Goal: Task Accomplishment & Management: Manage account settings

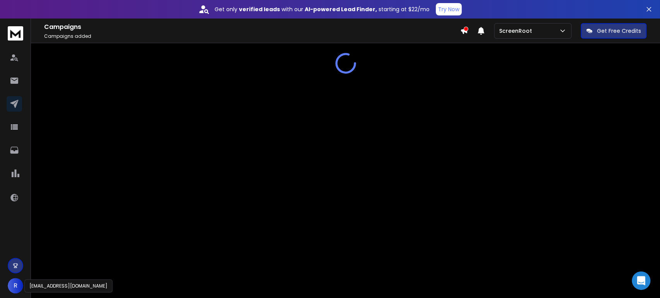
click at [17, 288] on span "R" at bounding box center [15, 285] width 15 height 15
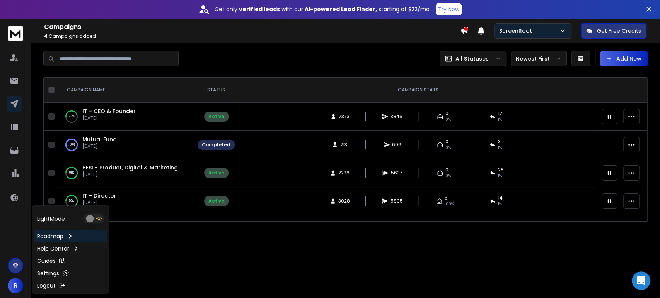
click at [527, 30] on p "ScreenRoot" at bounding box center [517, 31] width 36 height 8
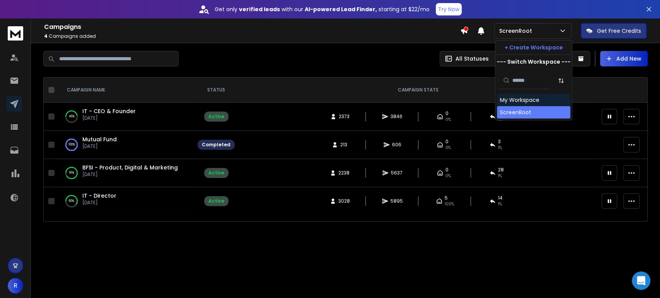
click at [521, 101] on div "My Workspace" at bounding box center [519, 100] width 39 height 8
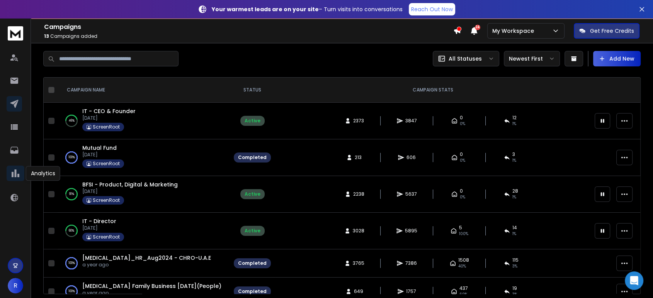
click at [14, 172] on icon at bounding box center [16, 174] width 12 height 12
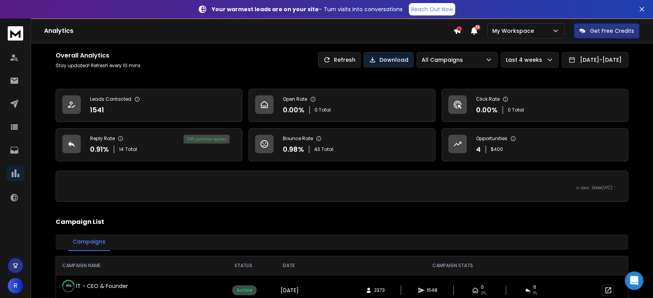
click at [380, 60] on p "Download" at bounding box center [394, 60] width 29 height 8
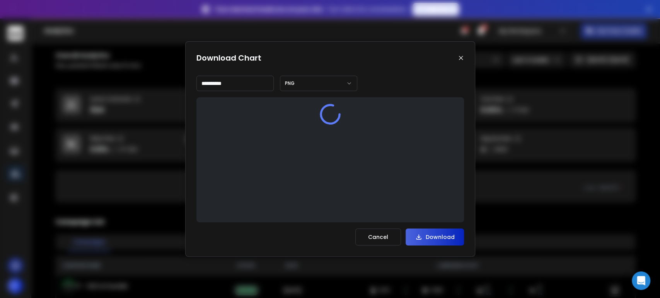
click at [306, 88] on button "PNG" at bounding box center [318, 83] width 77 height 15
click at [462, 56] on icon at bounding box center [460, 58] width 4 height 4
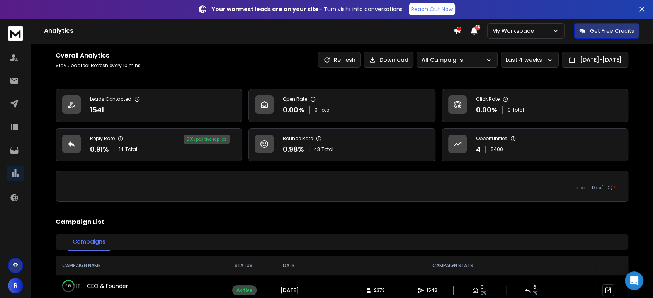
click at [606, 31] on p "Get Free Credits" at bounding box center [612, 31] width 44 height 8
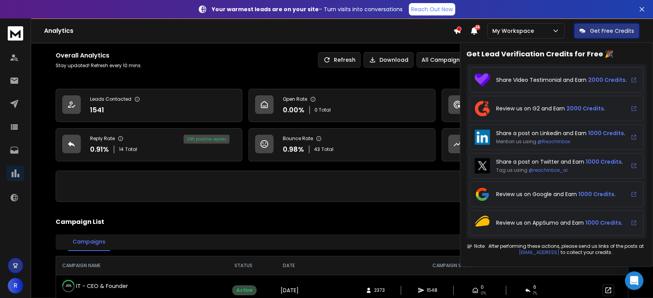
click at [260, 32] on h1 "Analytics" at bounding box center [248, 30] width 409 height 9
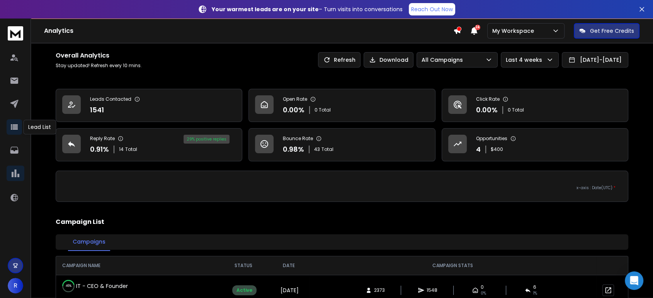
click at [12, 126] on icon at bounding box center [14, 127] width 9 height 9
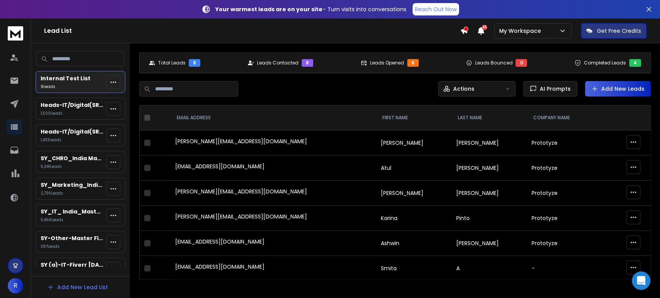
click at [148, 145] on button "button" at bounding box center [147, 143] width 6 height 6
click at [532, 87] on p "Actions" at bounding box center [525, 89] width 21 height 8
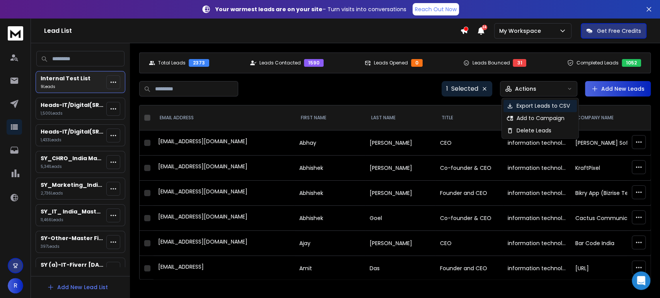
click at [394, 89] on div "1 Selected Actions Add New Leads" at bounding box center [394, 88] width 511 height 15
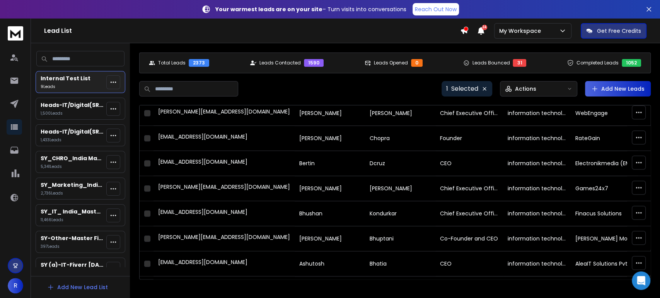
scroll to position [1110, 0]
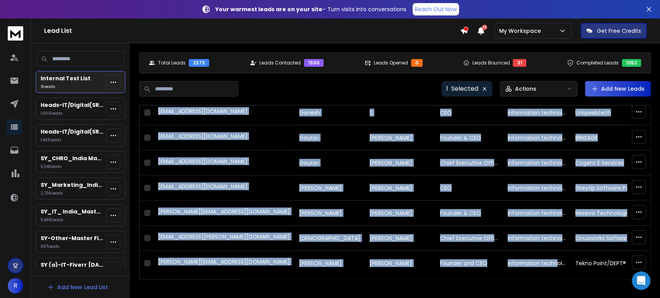
drag, startPoint x: 517, startPoint y: 269, endPoint x: 449, endPoint y: 290, distance: 71.0
click at [449, 290] on div "Your warmest leads are on your site – Turn visits into conversations Reach Out …" at bounding box center [330, 149] width 660 height 298
click at [451, 290] on div "Your warmest leads are on your site – Turn visits into conversations Reach Out …" at bounding box center [330, 149] width 660 height 298
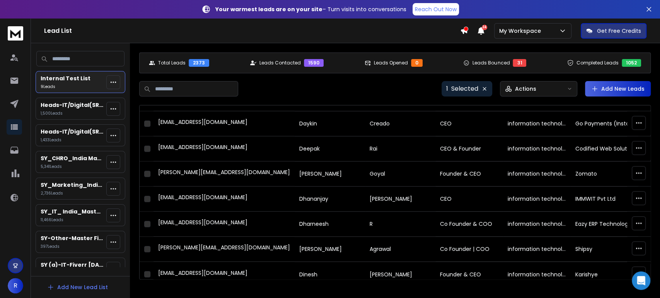
scroll to position [681, 0]
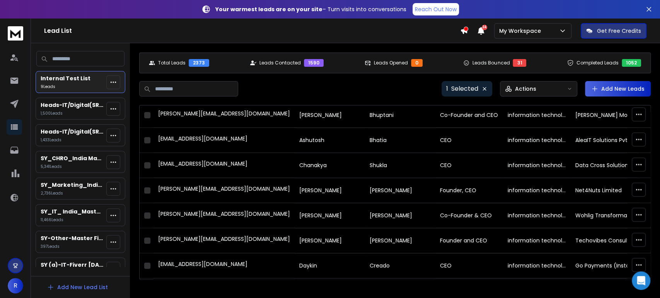
click at [221, 135] on div "[EMAIL_ADDRESS][DOMAIN_NAME]" at bounding box center [224, 140] width 132 height 11
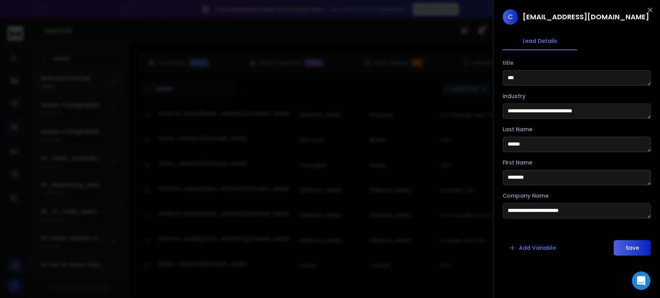
drag, startPoint x: 420, startPoint y: 274, endPoint x: 447, endPoint y: 262, distance: 29.6
click at [420, 274] on div at bounding box center [330, 149] width 660 height 298
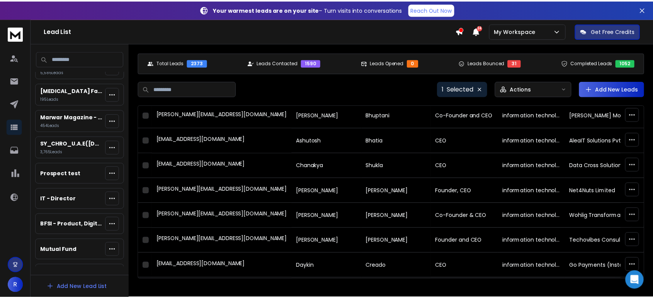
scroll to position [250, 0]
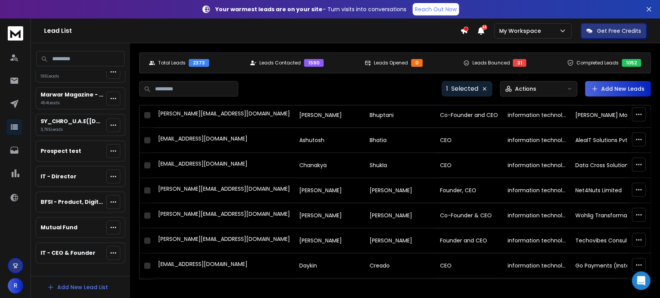
click at [18, 34] on img at bounding box center [15, 33] width 15 height 14
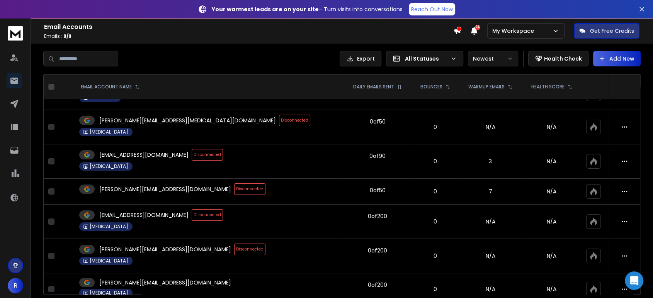
scroll to position [100, 0]
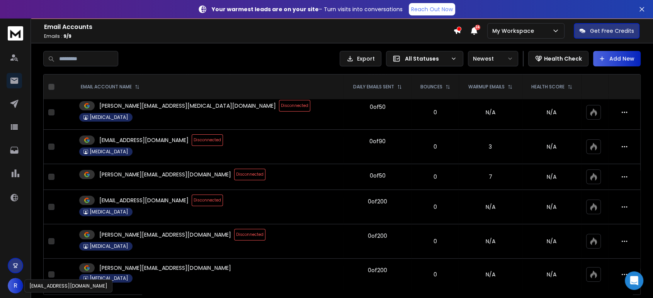
click at [14, 288] on span "R" at bounding box center [15, 285] width 15 height 15
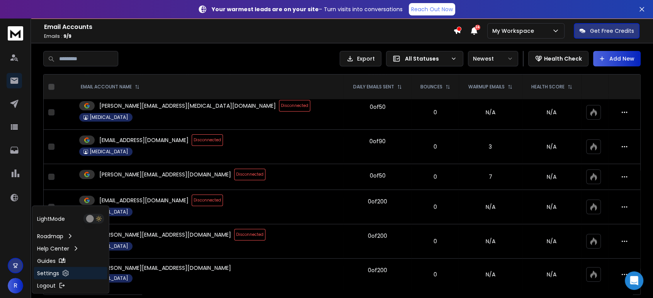
click at [49, 270] on p "Settings" at bounding box center [48, 273] width 22 height 8
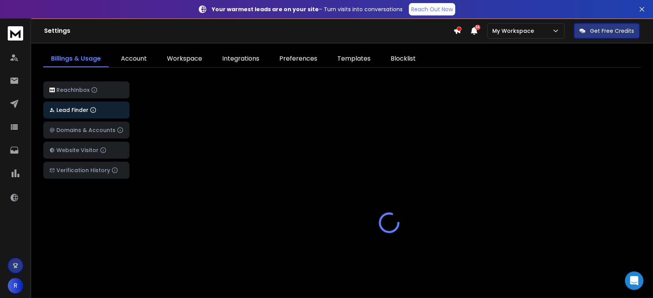
click at [72, 111] on button "Lead Finder" at bounding box center [86, 110] width 86 height 17
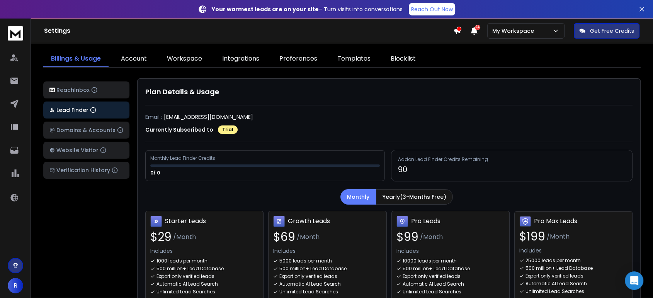
click at [77, 172] on button "Verification History" at bounding box center [86, 170] width 86 height 17
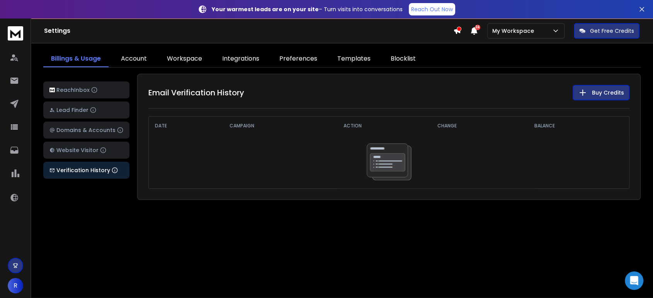
click at [137, 60] on link "Account" at bounding box center [133, 59] width 41 height 16
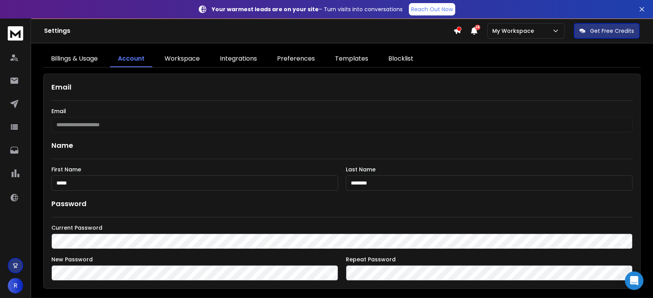
click at [175, 58] on link "Workspace" at bounding box center [182, 59] width 51 height 16
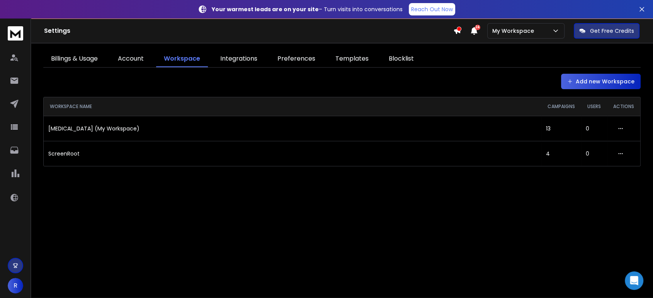
click at [242, 60] on link "Integrations" at bounding box center [239, 59] width 53 height 16
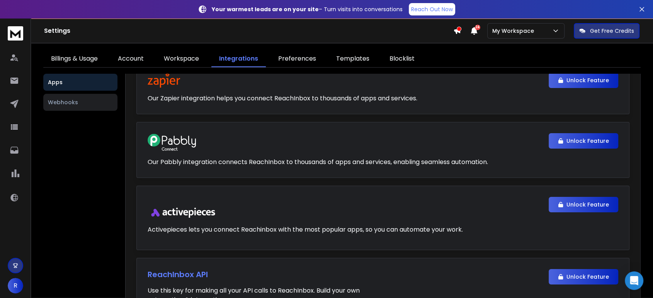
scroll to position [145, 0]
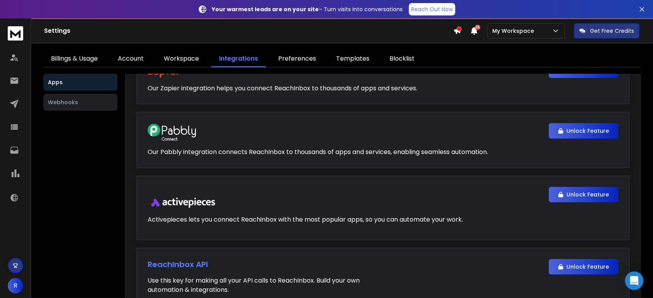
click at [307, 61] on link "Preferences" at bounding box center [297, 59] width 53 height 16
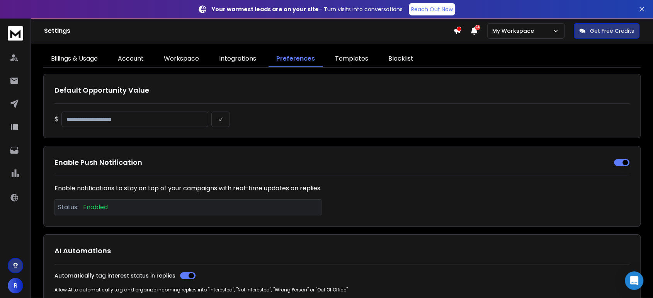
click at [347, 58] on link "Templates" at bounding box center [351, 59] width 49 height 16
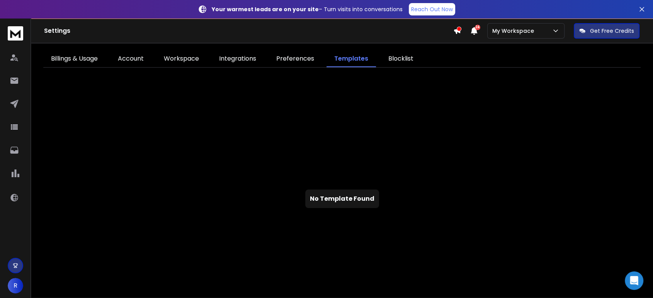
click at [400, 58] on link "Blocklist" at bounding box center [401, 59] width 41 height 16
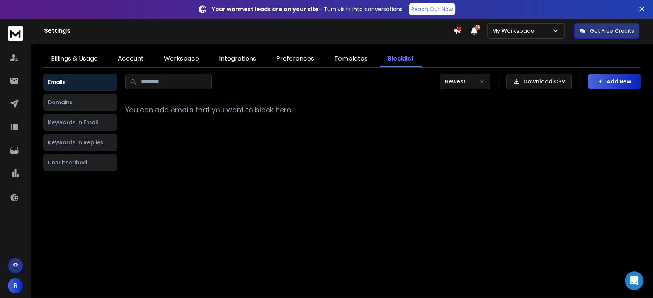
click at [59, 99] on button "Domains" at bounding box center [80, 102] width 74 height 17
click at [76, 83] on button "Emails" at bounding box center [80, 82] width 74 height 17
click at [90, 106] on button "Domains" at bounding box center [80, 102] width 74 height 17
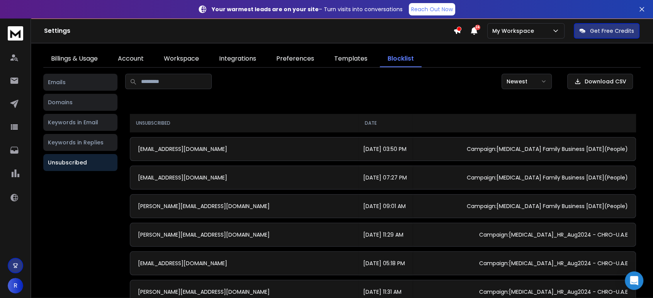
click at [72, 162] on button "Unsubscribed" at bounding box center [80, 162] width 74 height 17
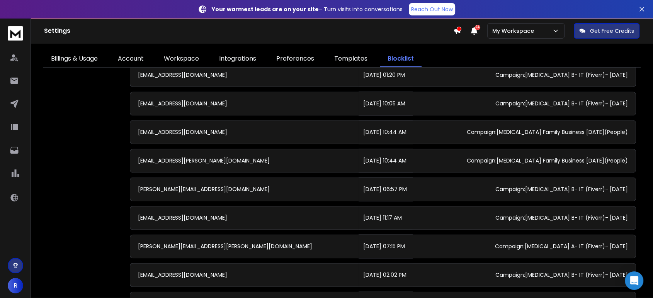
scroll to position [1247, 0]
click at [526, 32] on p "My Workspace" at bounding box center [514, 31] width 45 height 8
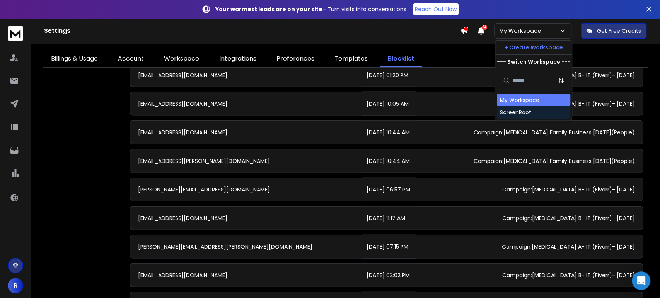
click at [514, 111] on div "ScreenRoot" at bounding box center [515, 113] width 31 height 8
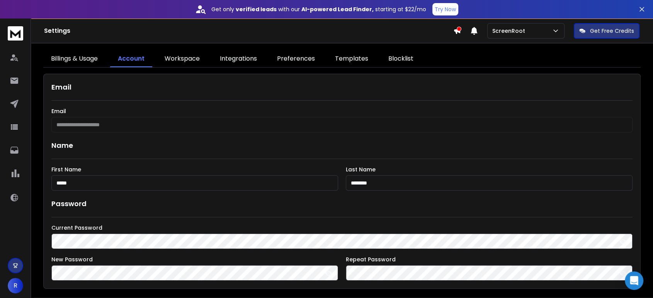
click at [397, 60] on link "Blocklist" at bounding box center [401, 59] width 41 height 16
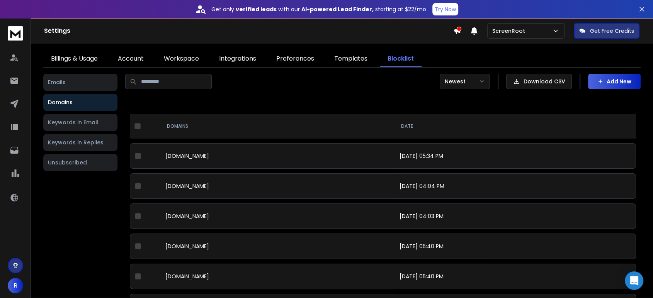
click at [66, 104] on button "Domains" at bounding box center [80, 102] width 74 height 17
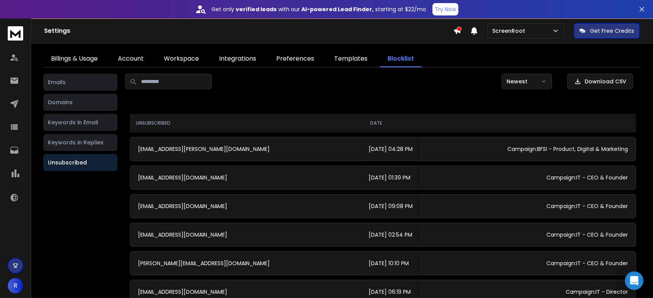
click at [76, 162] on button "Unsubscribed" at bounding box center [80, 162] width 74 height 17
click at [69, 103] on button "Domains" at bounding box center [80, 102] width 74 height 17
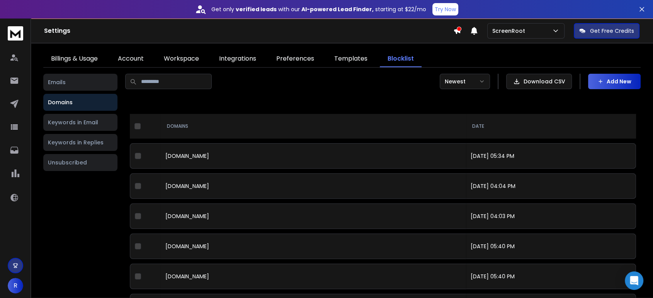
click at [70, 83] on button "Emails" at bounding box center [80, 82] width 74 height 17
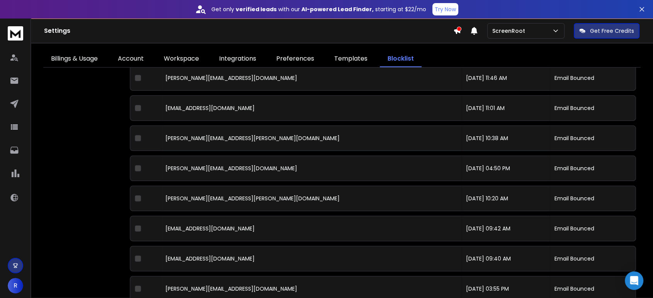
scroll to position [1287, 0]
